Goal: Find specific page/section: Find specific page/section

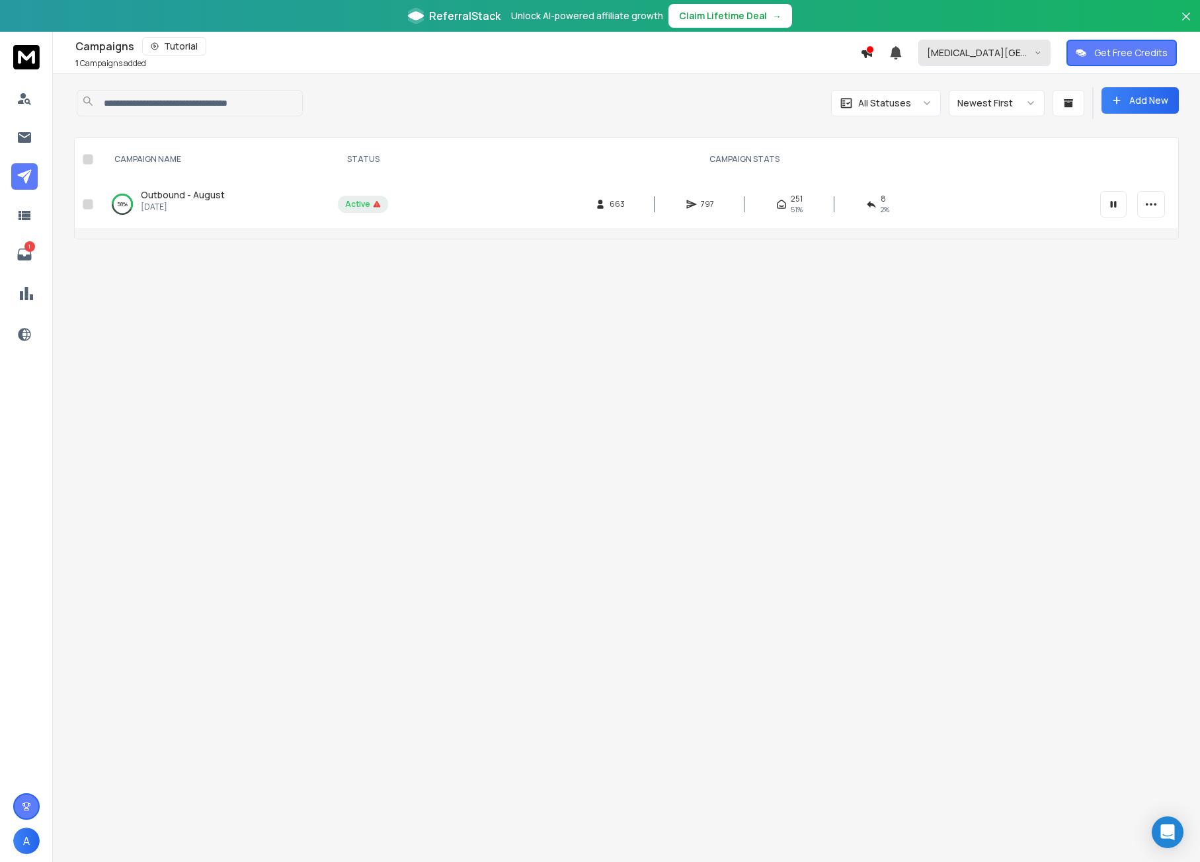
click at [967, 64] on button "[MEDICAL_DATA][GEOGRAPHIC_DATA]" at bounding box center [984, 53] width 132 height 26
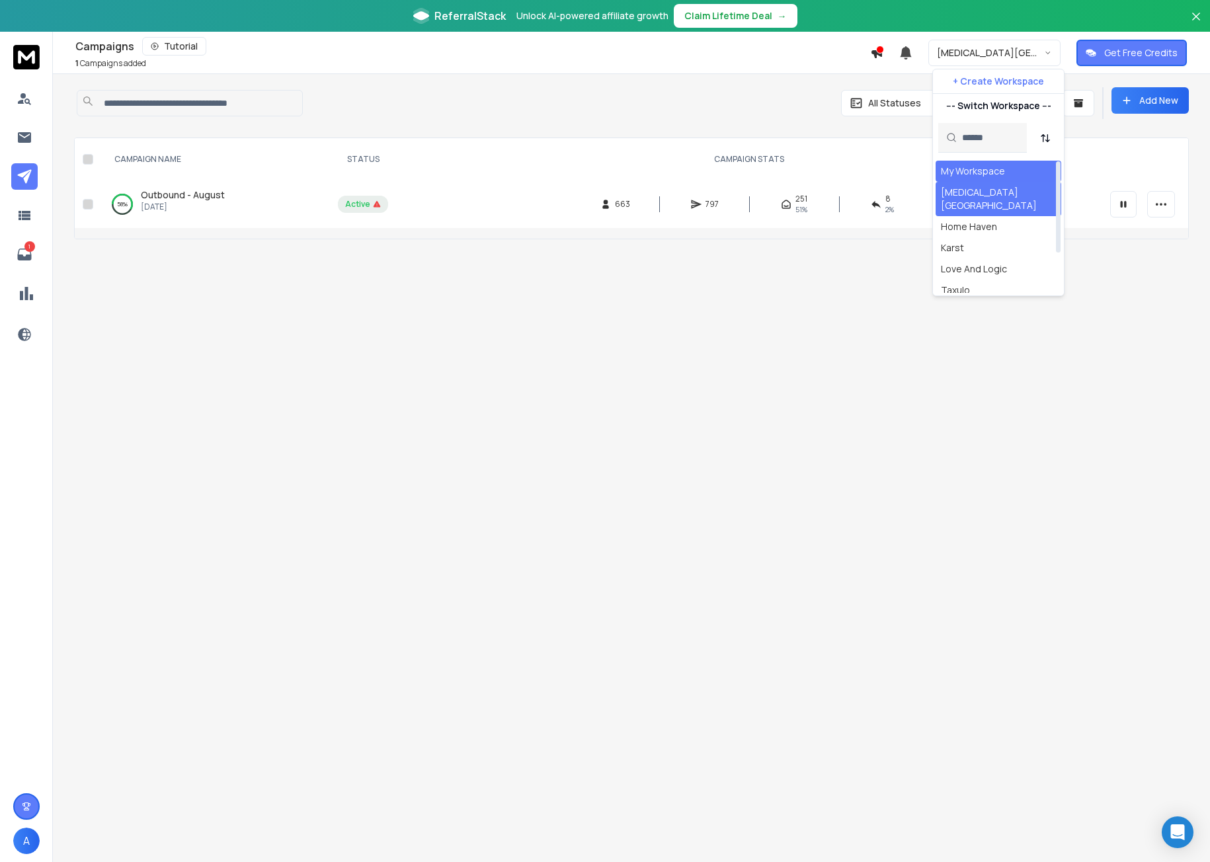
click at [990, 168] on div "My Workspace" at bounding box center [973, 171] width 64 height 13
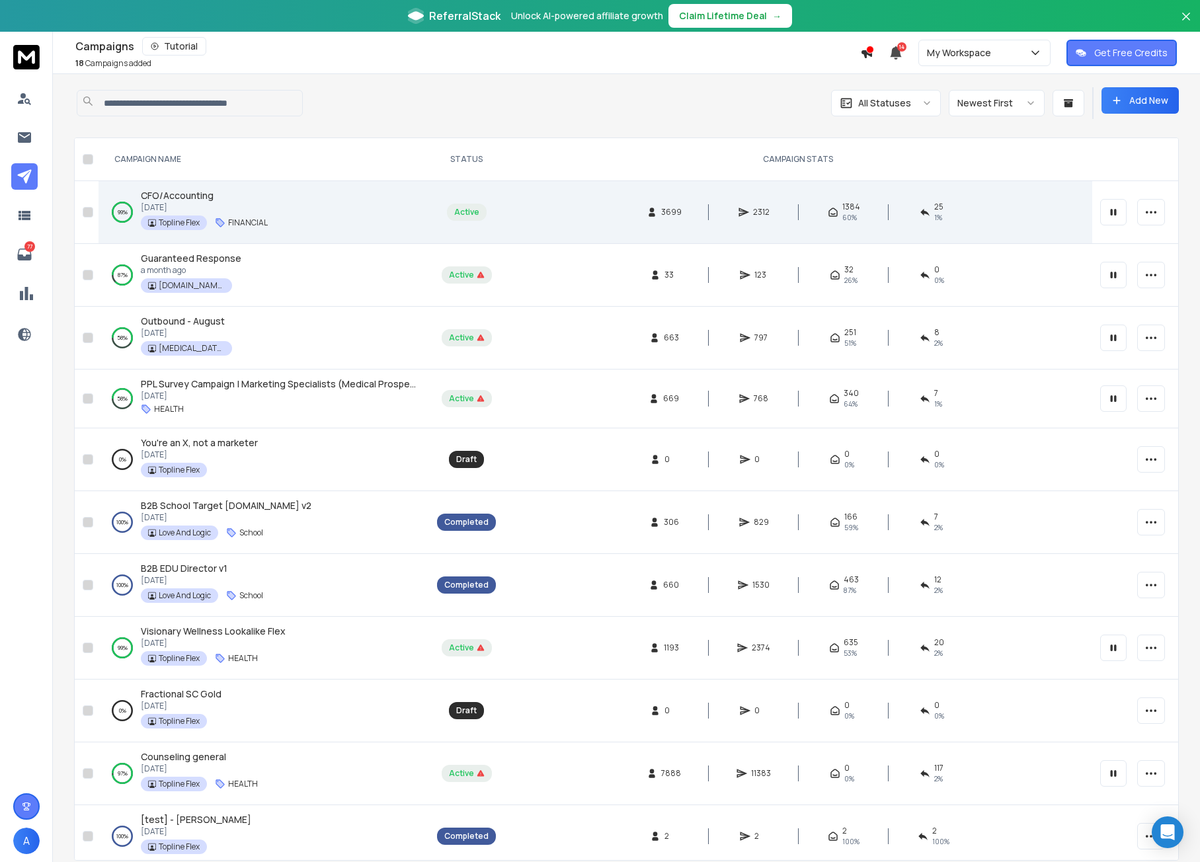
click at [202, 196] on span "CFO/Accounting" at bounding box center [177, 195] width 73 height 13
